Goal: Check status: Check status

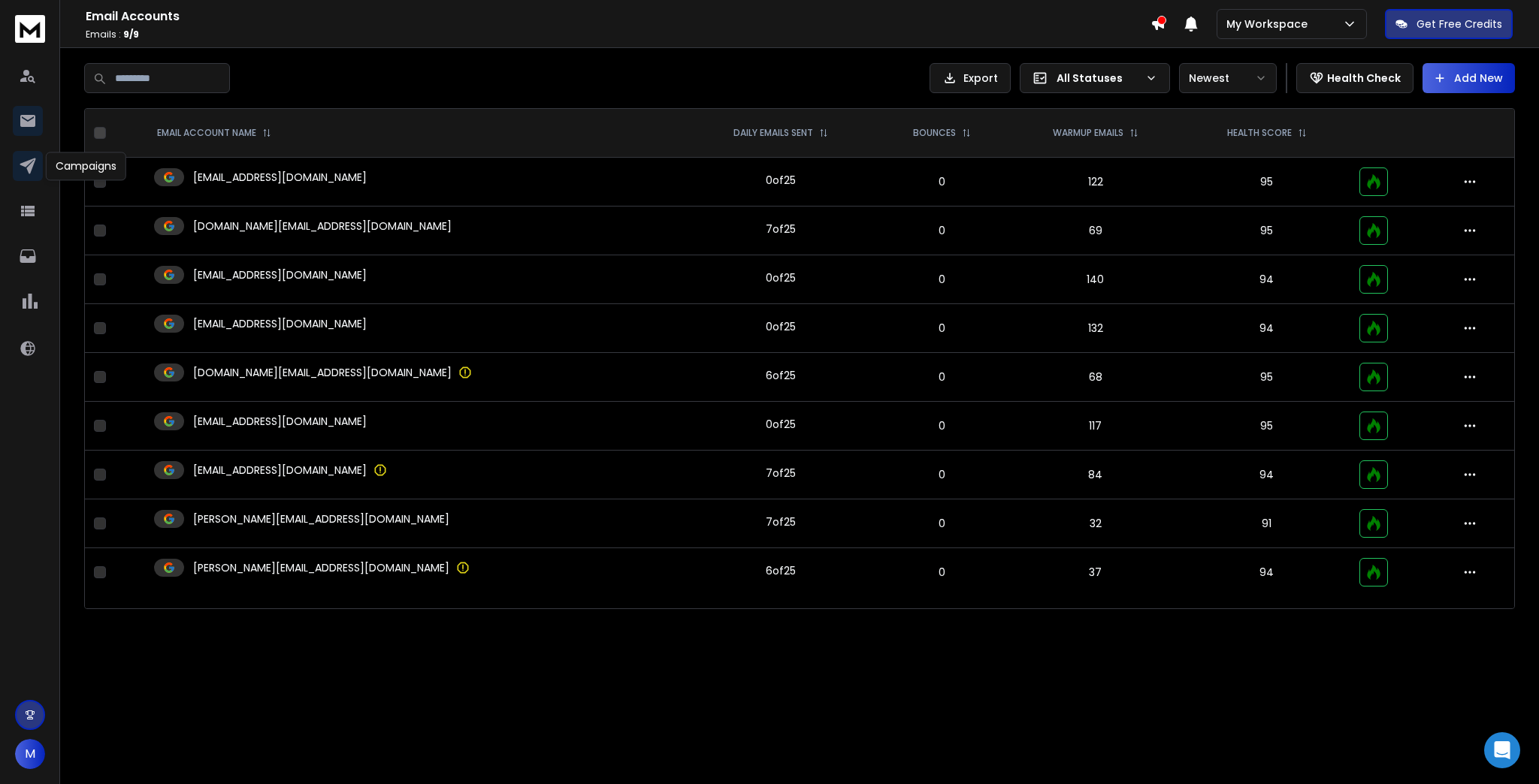
click at [36, 175] on link at bounding box center [28, 166] width 30 height 30
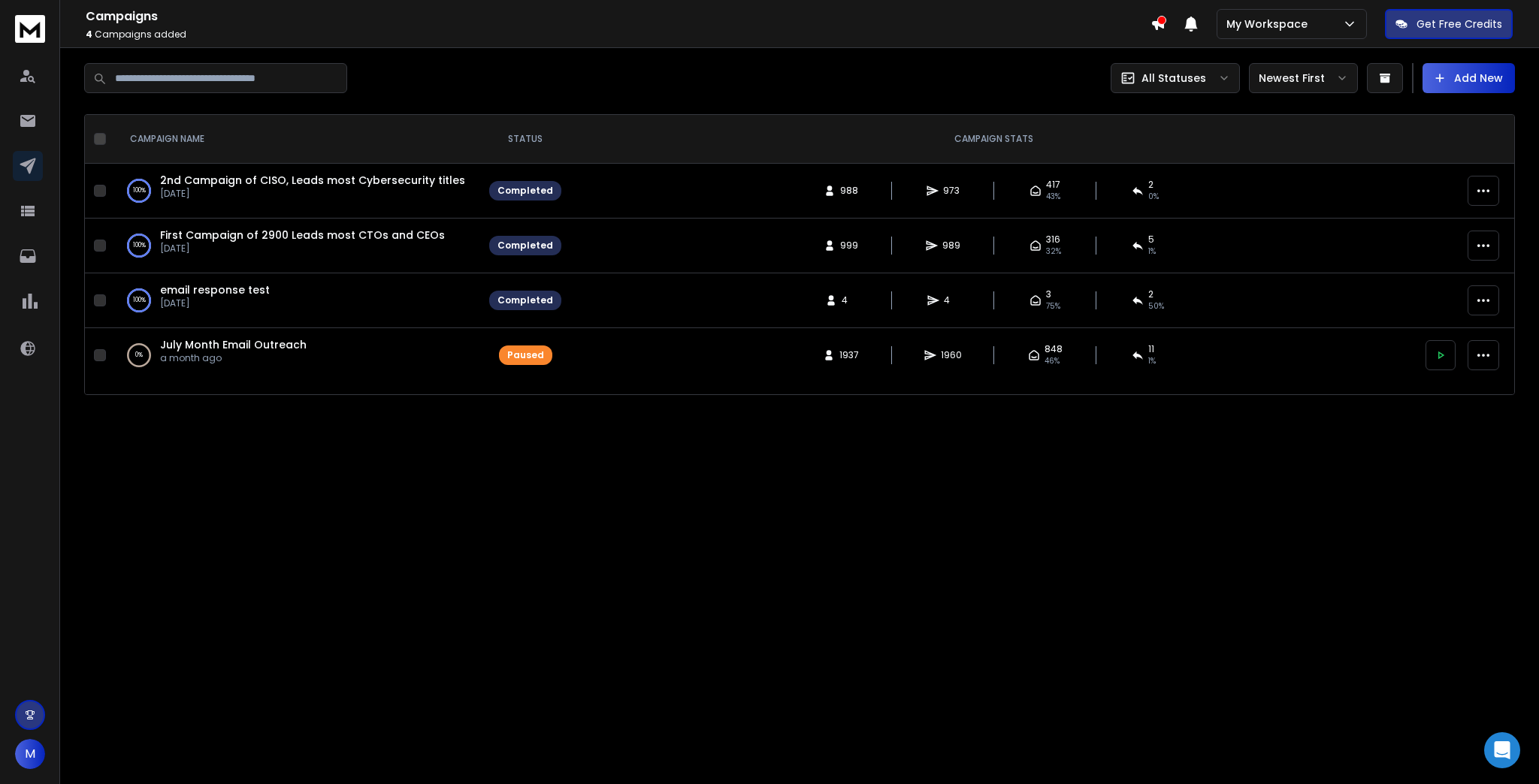
click at [415, 180] on span "2nd Campaign of CISO, Leads most Cybersecurity titles" at bounding box center [313, 180] width 305 height 15
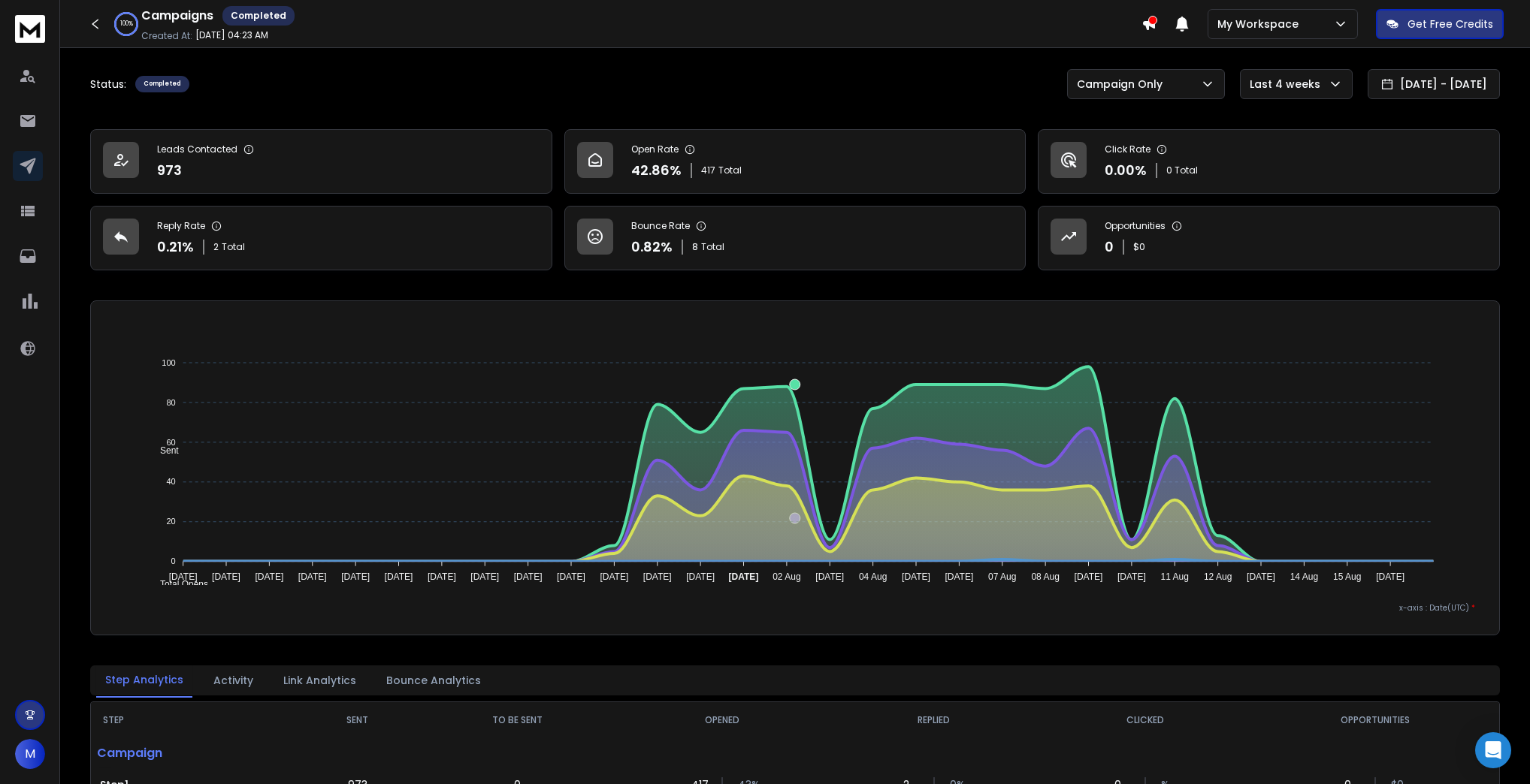
scroll to position [153, 0]
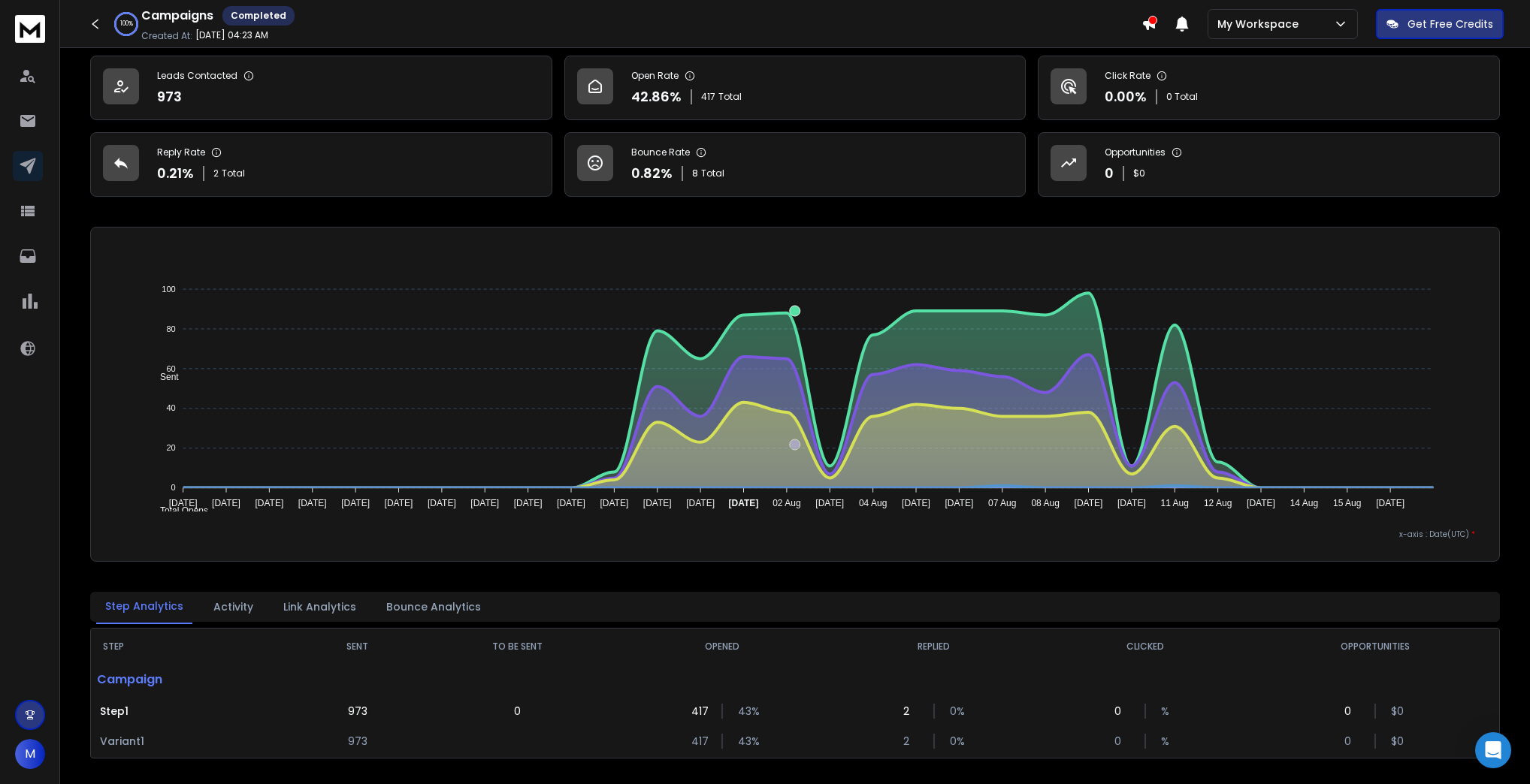
click at [239, 604] on button "Activity" at bounding box center [233, 607] width 58 height 33
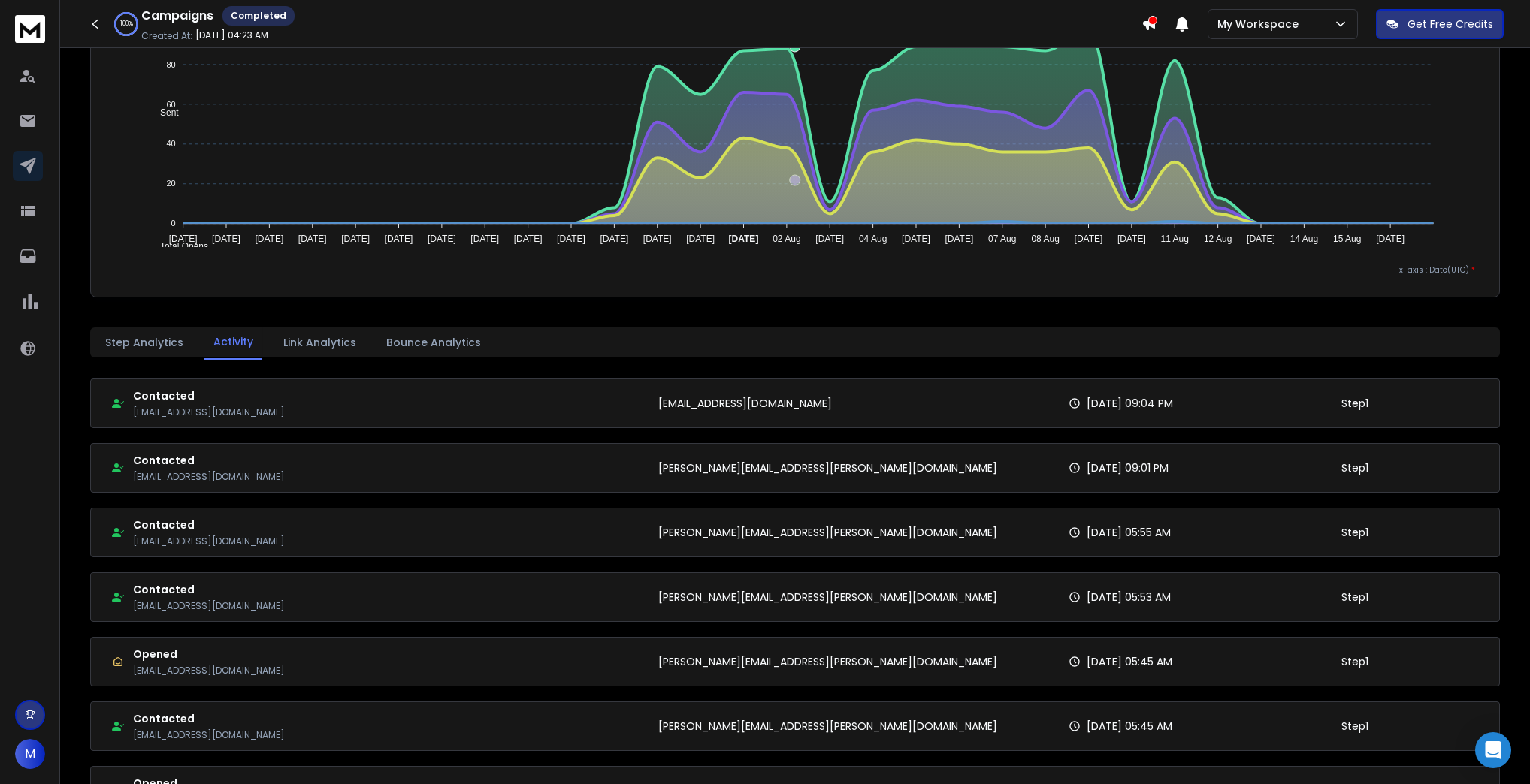
scroll to position [393, 0]
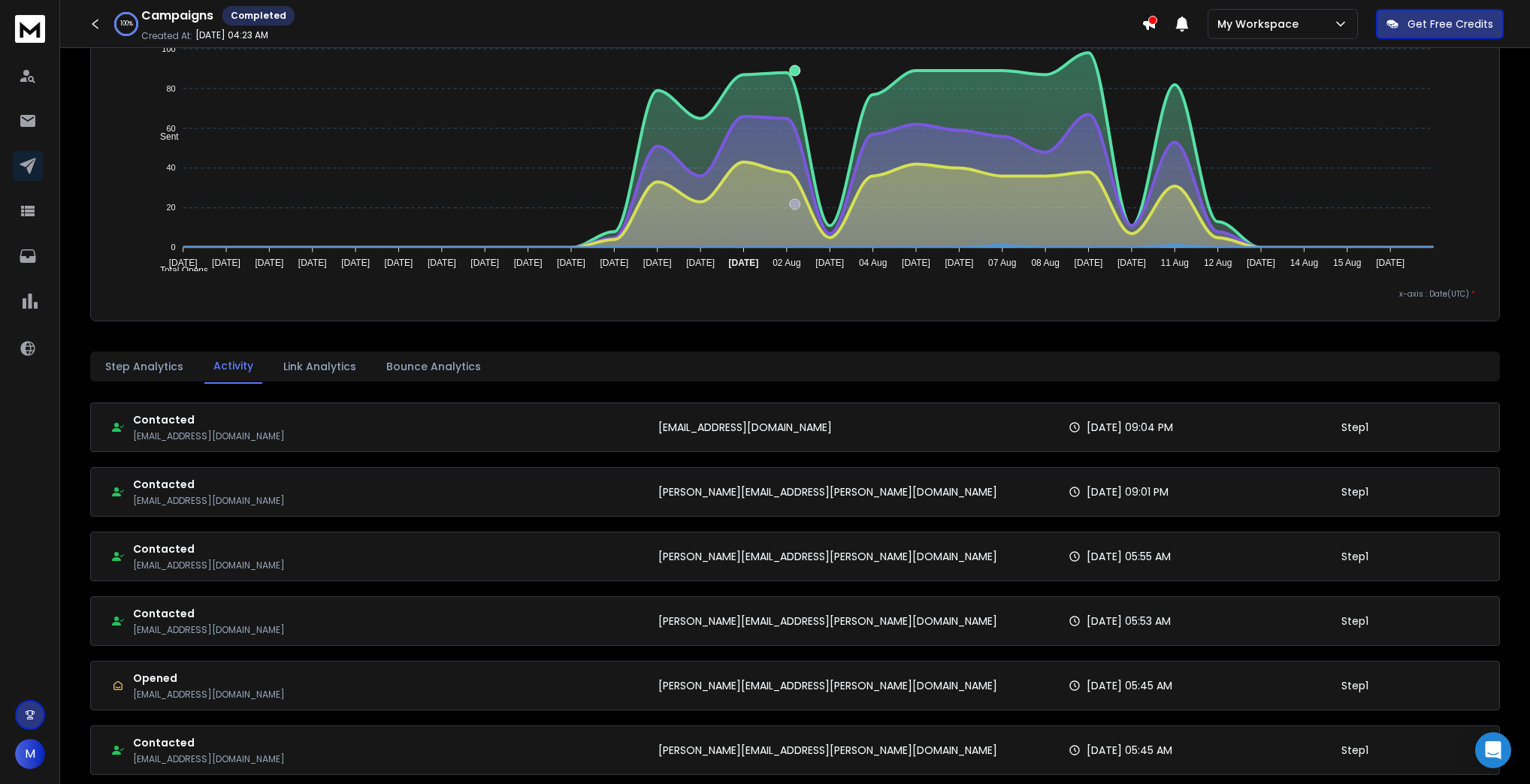
click at [428, 379] on button "Bounce Analytics" at bounding box center [434, 367] width 113 height 33
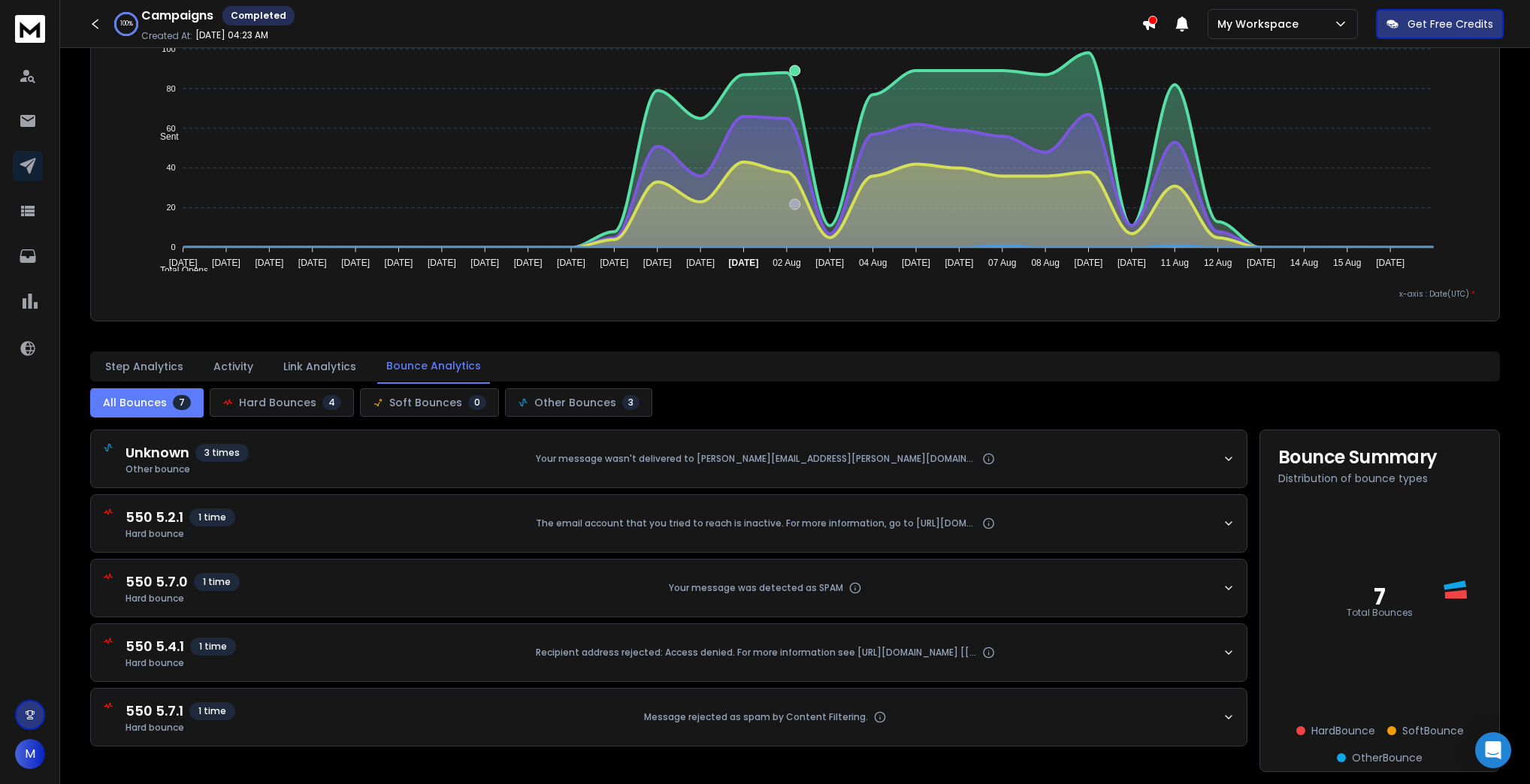
scroll to position [245, 0]
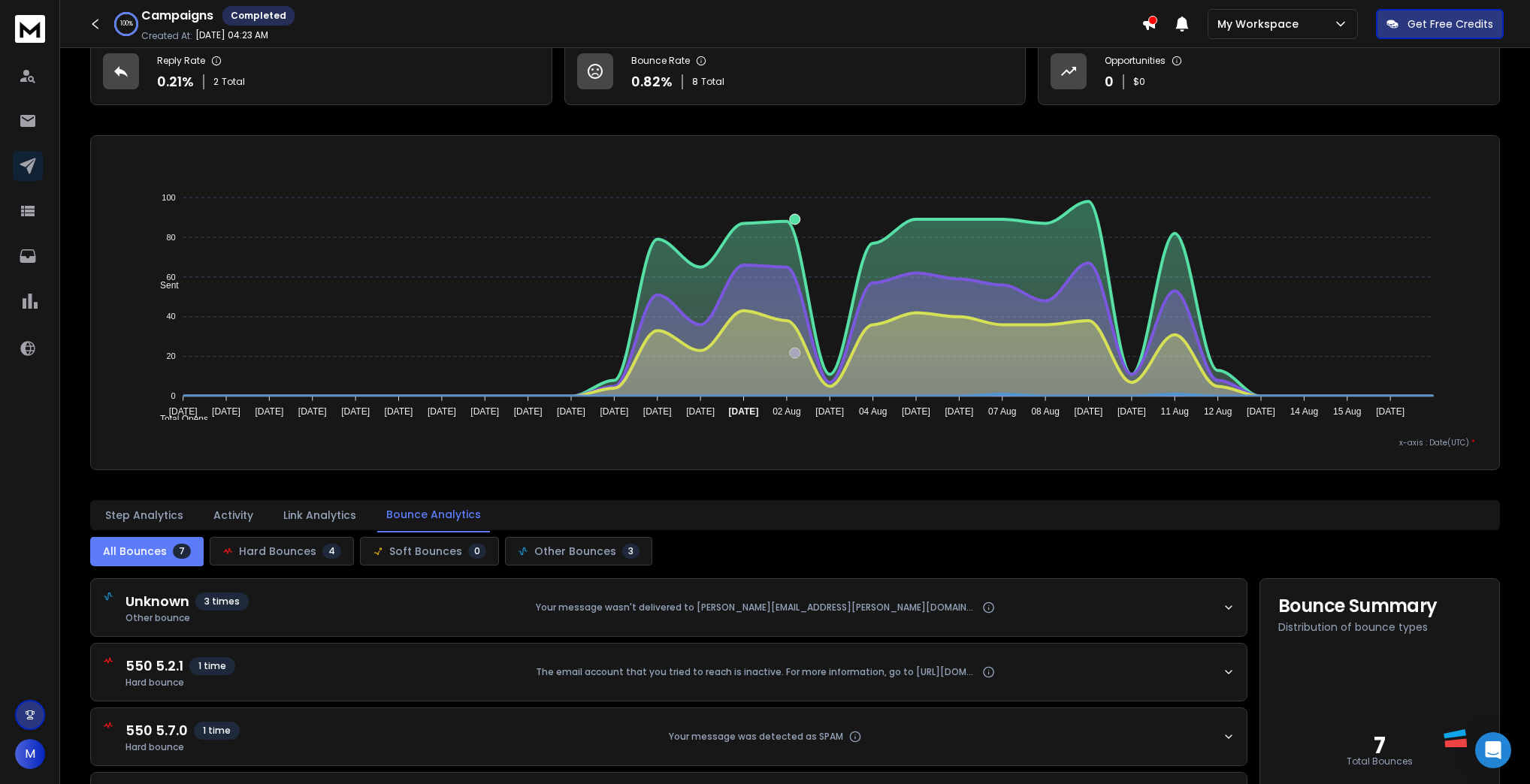
click at [329, 356] on div "Leads Contacted 973 Open Rate 42.86 % 417 Total Click Rate 0.00 % 0 Total Reply…" at bounding box center [794, 445] width 1409 height 964
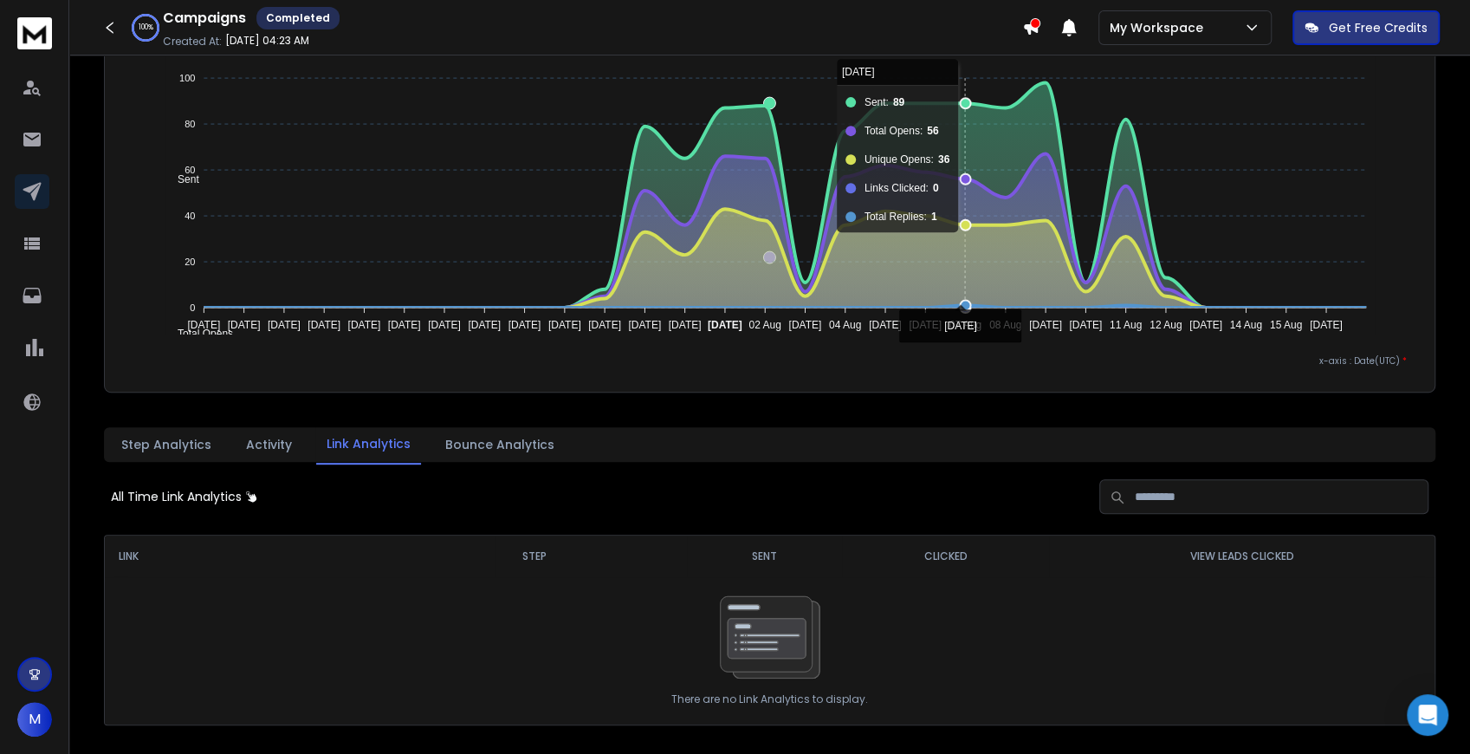
scroll to position [373, 0]
